Goal: Check status: Check status

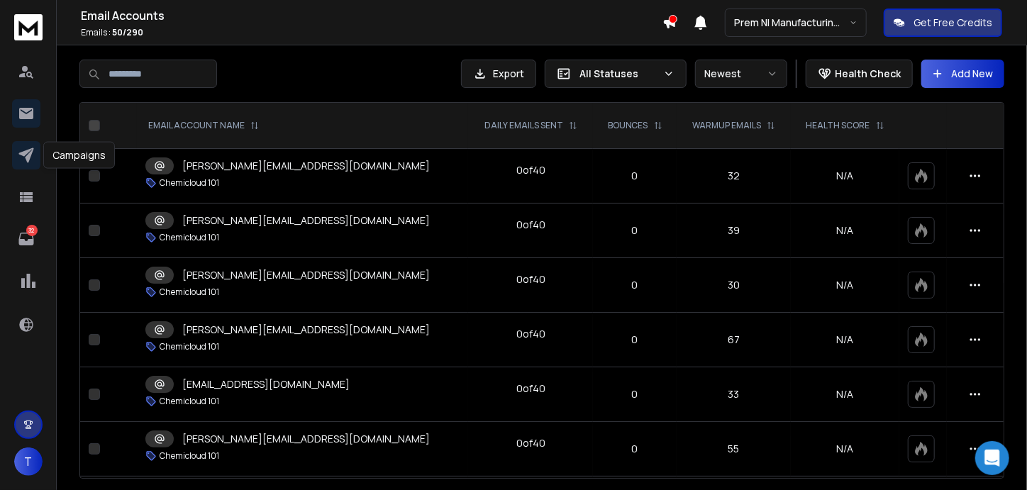
click at [22, 155] on icon at bounding box center [25, 154] width 15 height 15
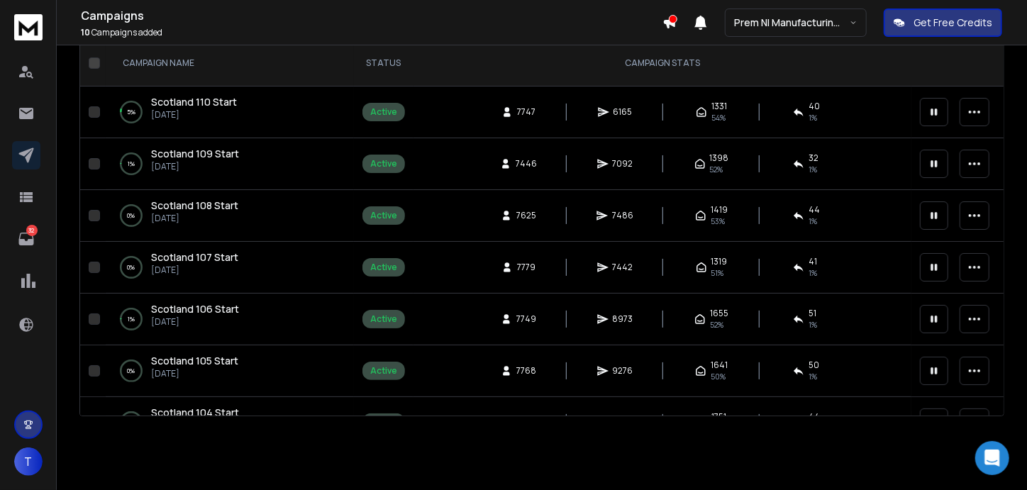
click at [211, 311] on span "Scotland 106 Start" at bounding box center [195, 308] width 88 height 13
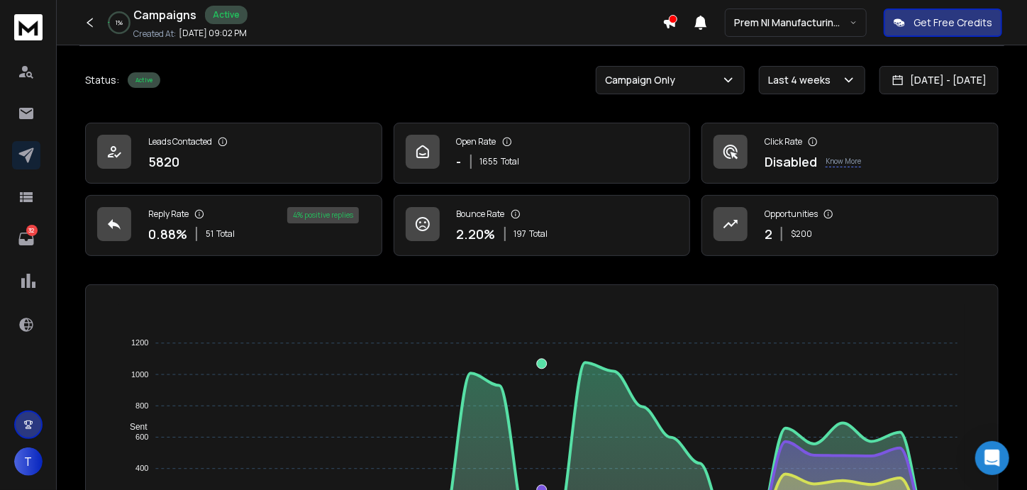
click at [179, 142] on p "Leads Contacted" at bounding box center [180, 141] width 64 height 11
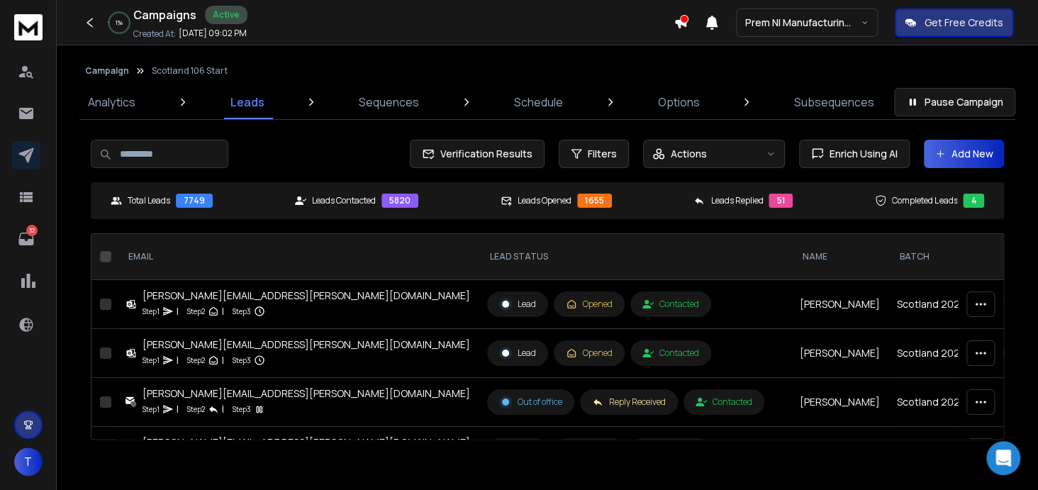
click at [499, 304] on div "Lead" at bounding box center [517, 304] width 37 height 13
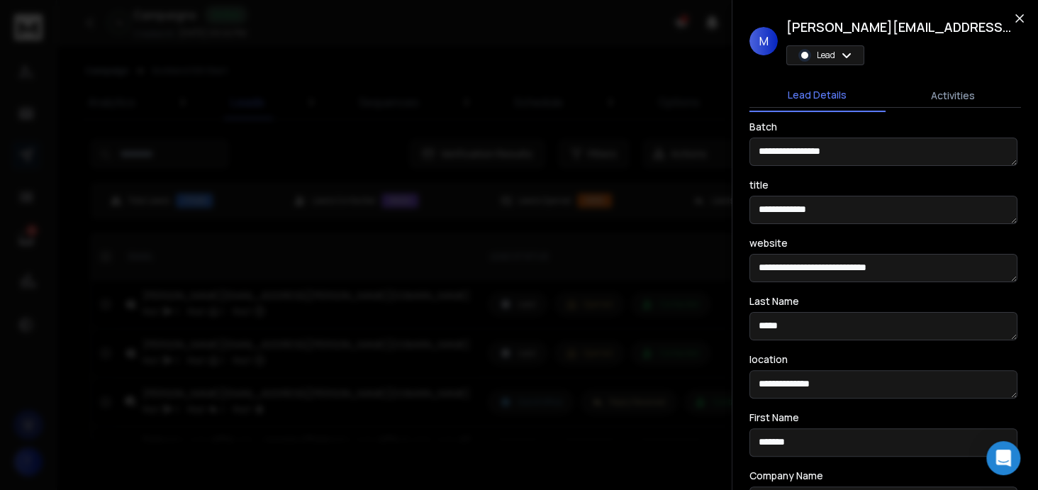
click at [1015, 20] on icon "button" at bounding box center [1019, 18] width 14 height 14
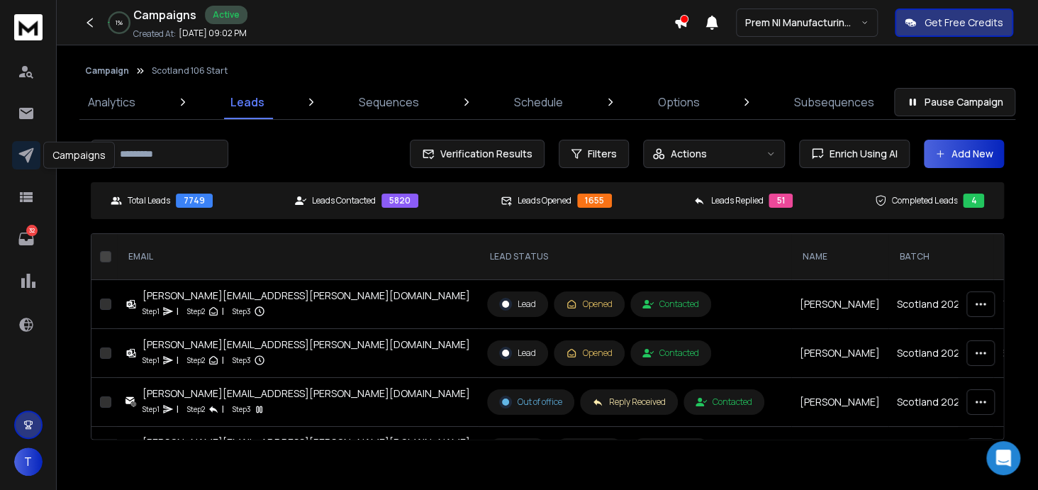
click at [24, 152] on icon at bounding box center [25, 154] width 15 height 15
